Goal: Task Accomplishment & Management: Manage account settings

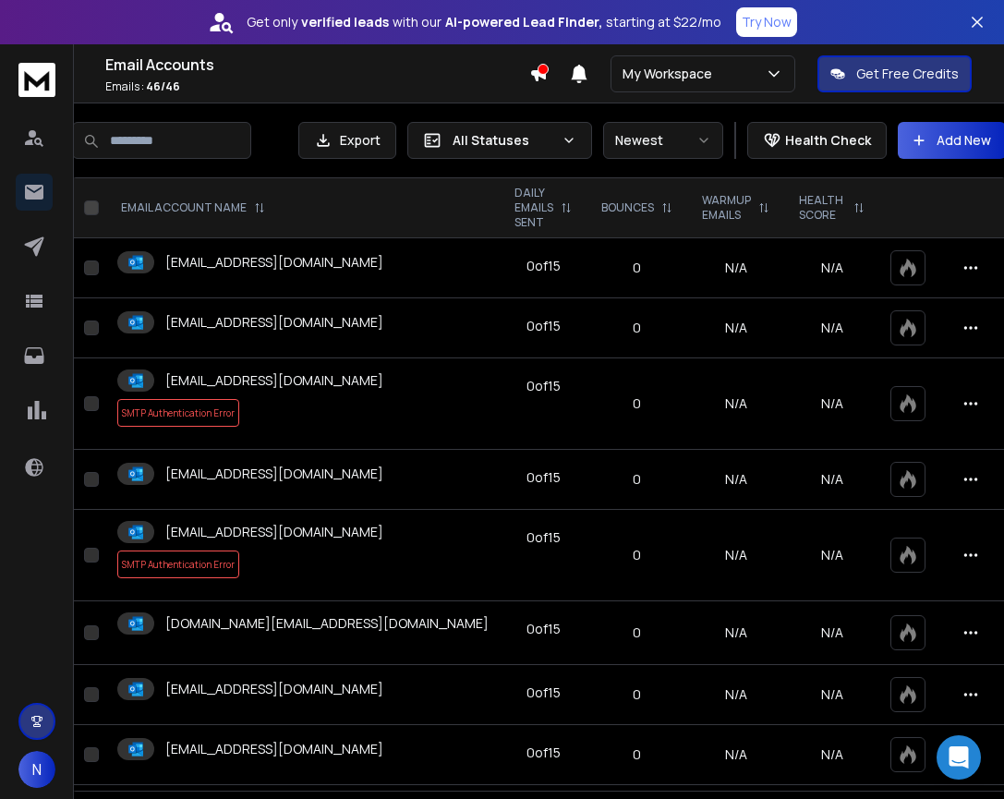
click at [931, 139] on button "Add New" at bounding box center [952, 140] width 108 height 37
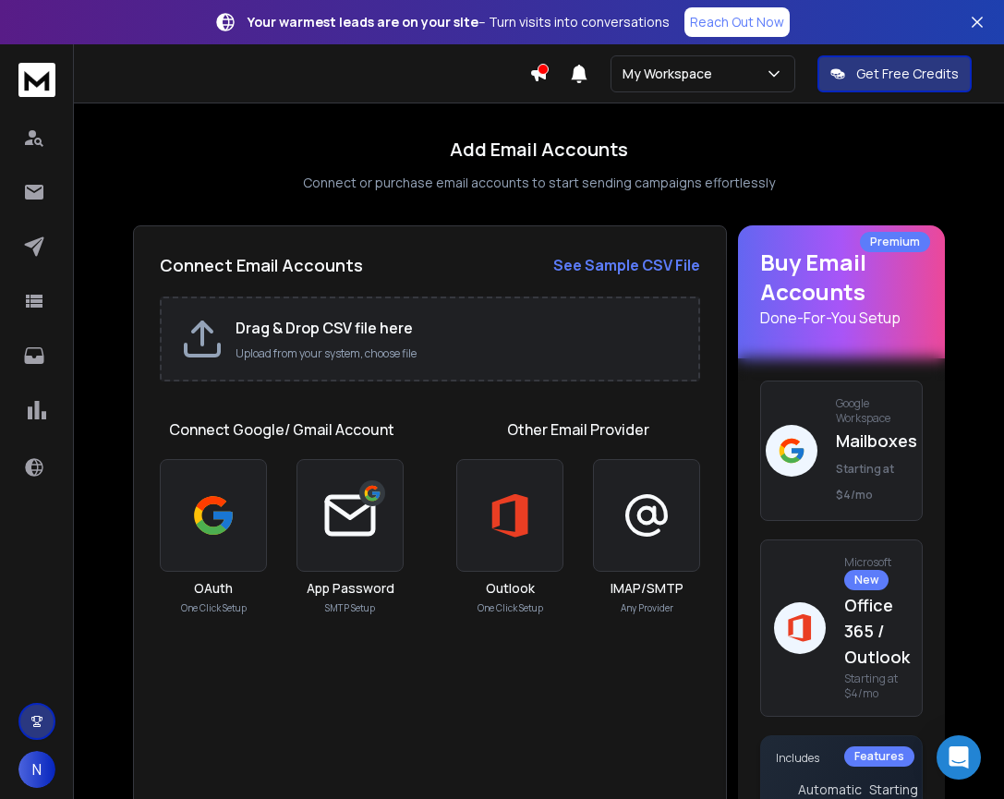
click at [485, 520] on div at bounding box center [509, 515] width 107 height 113
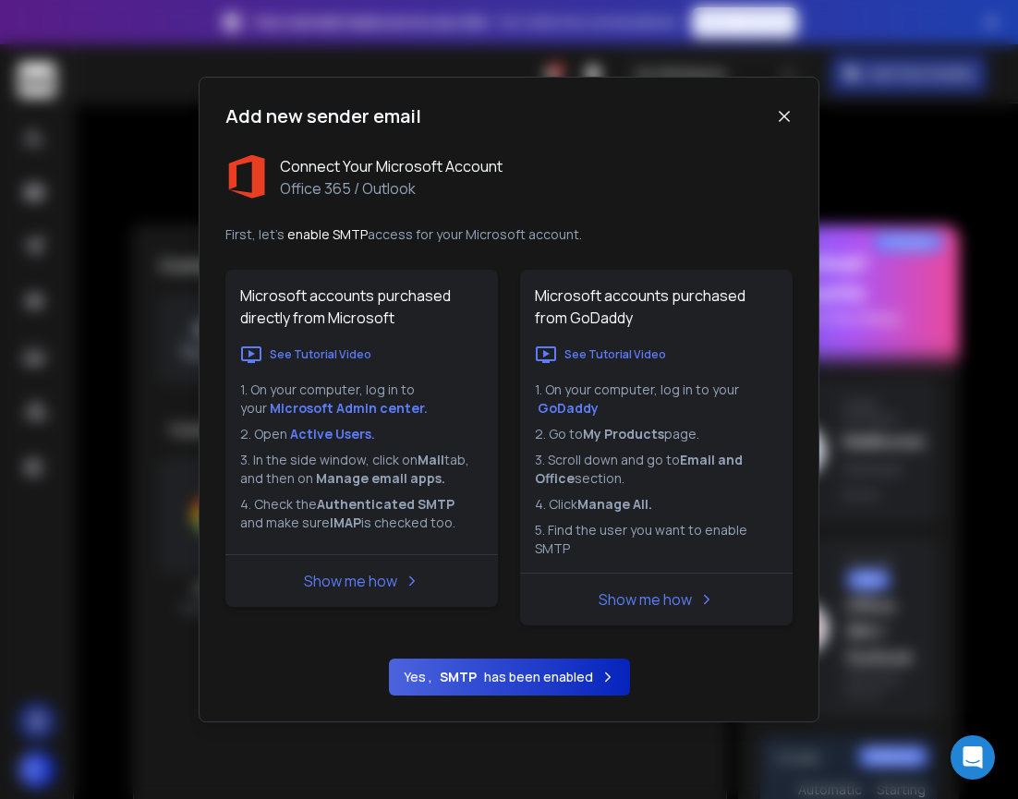
click at [532, 666] on button "Yes , SMTP has been enabled" at bounding box center [509, 676] width 241 height 37
click at [530, 665] on button "Yes , SMTP has been enabled" at bounding box center [509, 676] width 241 height 37
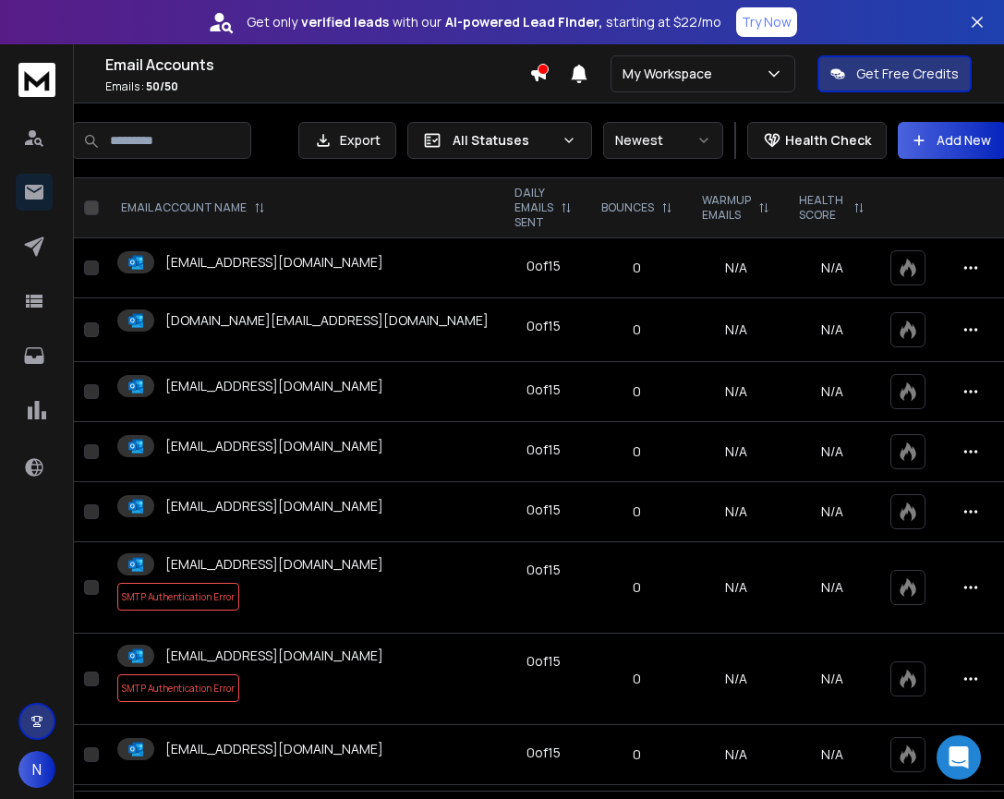
click at [923, 143] on button "Add New" at bounding box center [952, 140] width 108 height 37
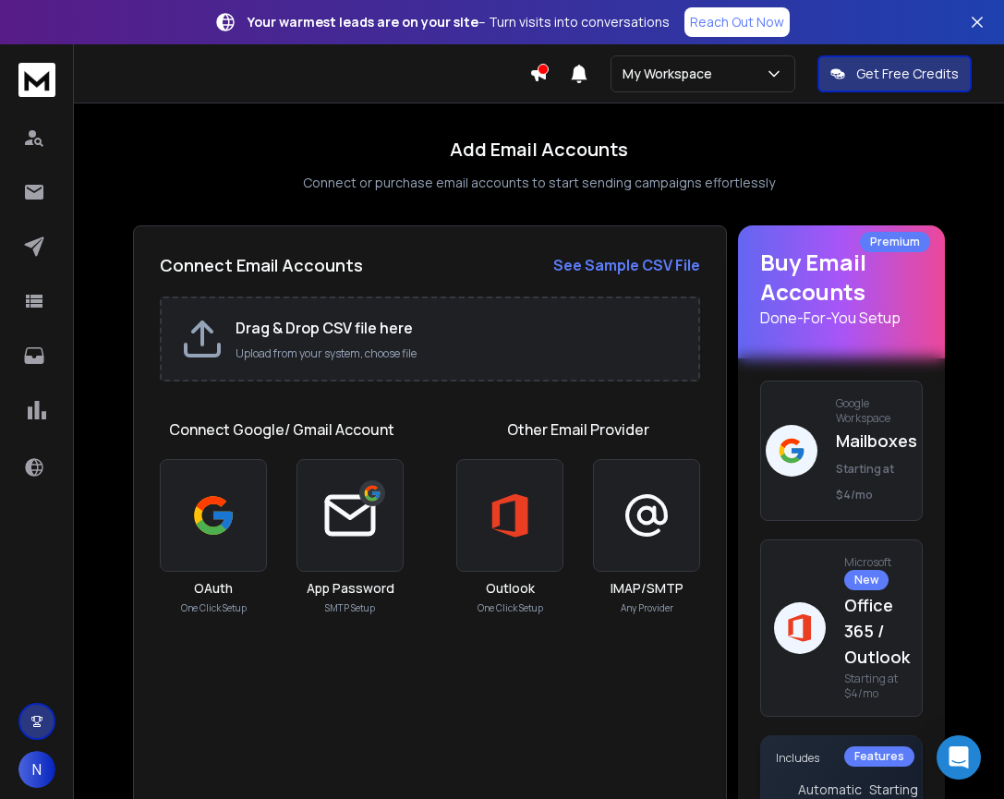
click at [540, 517] on div at bounding box center [509, 515] width 107 height 113
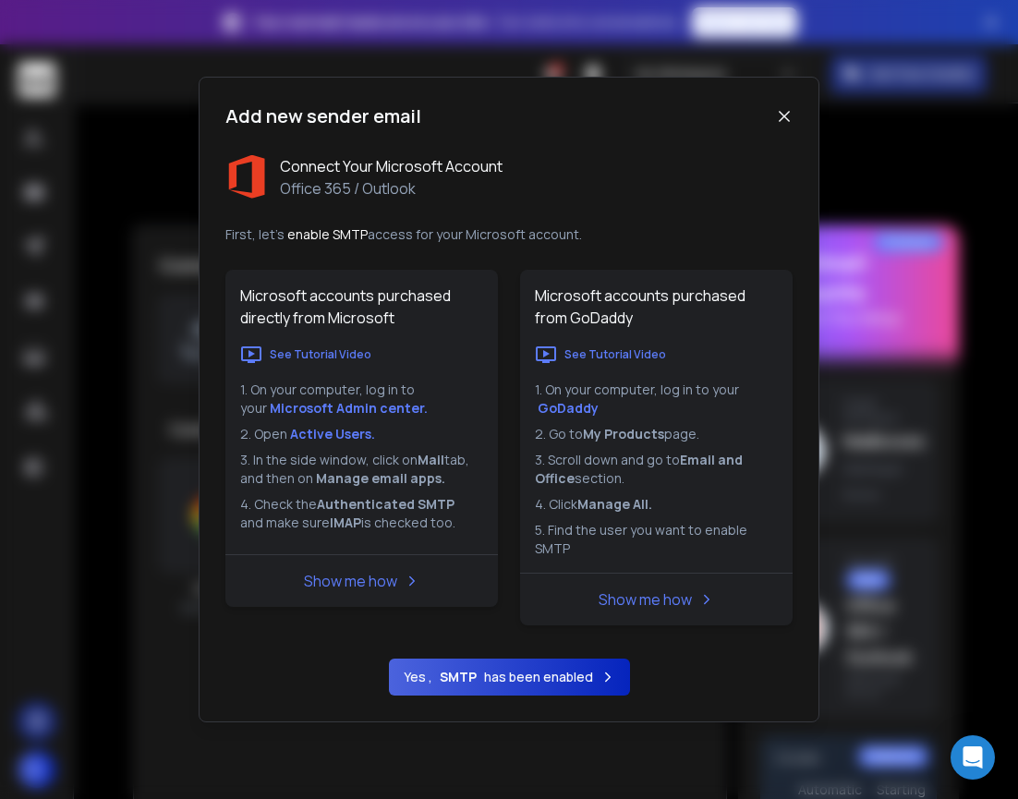
click at [537, 658] on button "Yes , SMTP has been enabled" at bounding box center [509, 676] width 241 height 37
click at [543, 668] on button "Yes , SMTP has been enabled" at bounding box center [509, 676] width 241 height 37
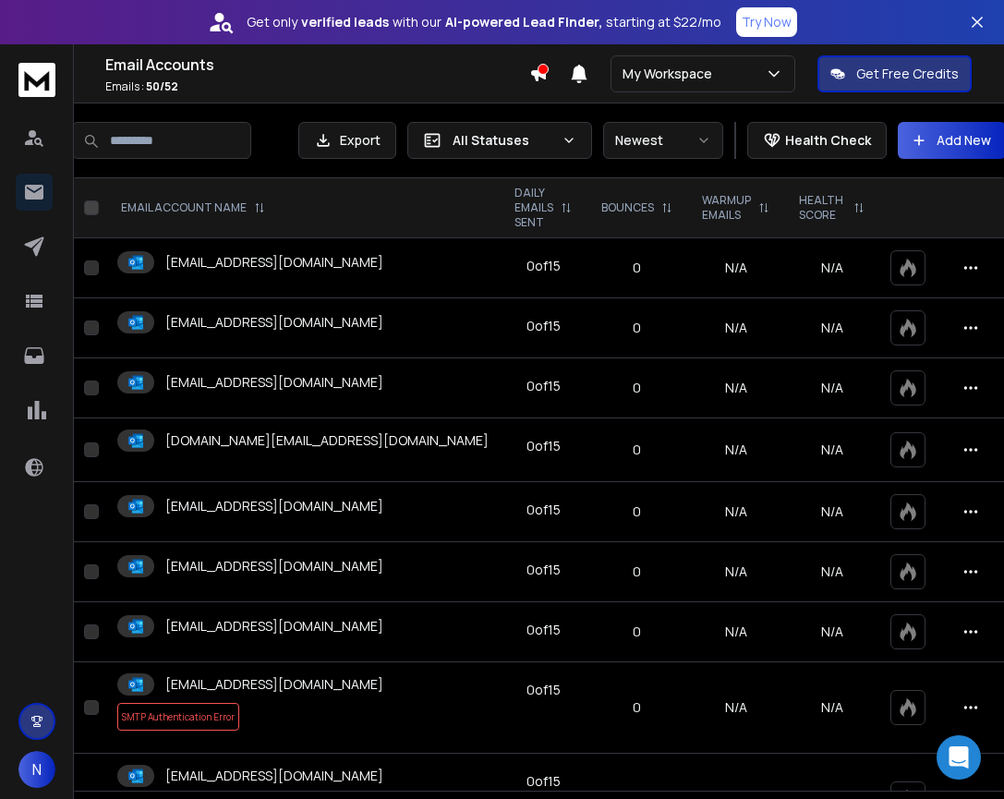
click at [942, 141] on button "Add New" at bounding box center [952, 140] width 108 height 37
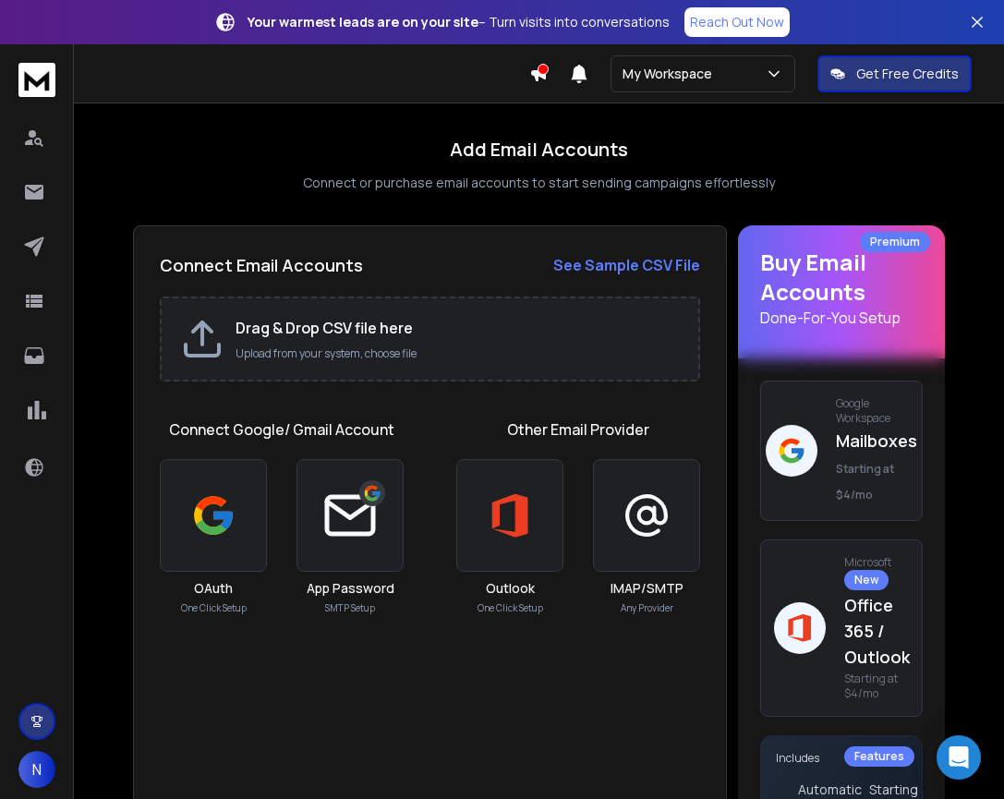
click at [494, 531] on icon at bounding box center [510, 515] width 43 height 43
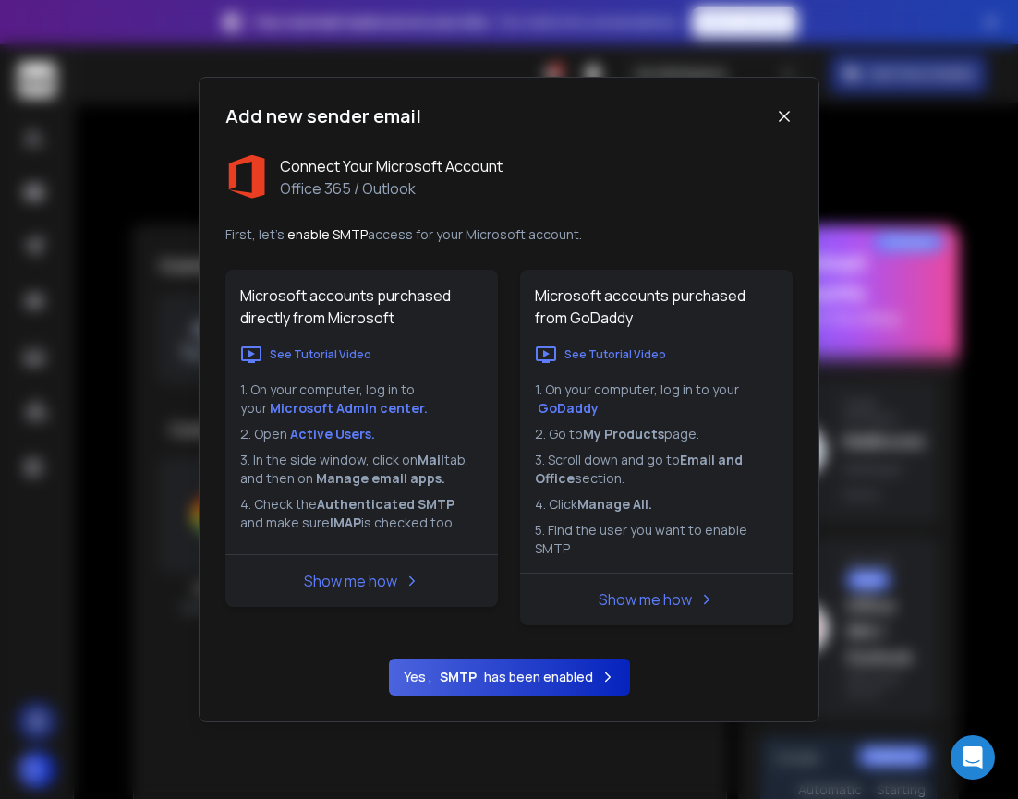
click at [504, 658] on button "Yes , SMTP has been enabled" at bounding box center [509, 676] width 241 height 37
click at [574, 670] on button "Yes , SMTP has been enabled" at bounding box center [509, 676] width 241 height 37
